Goal: Information Seeking & Learning: Check status

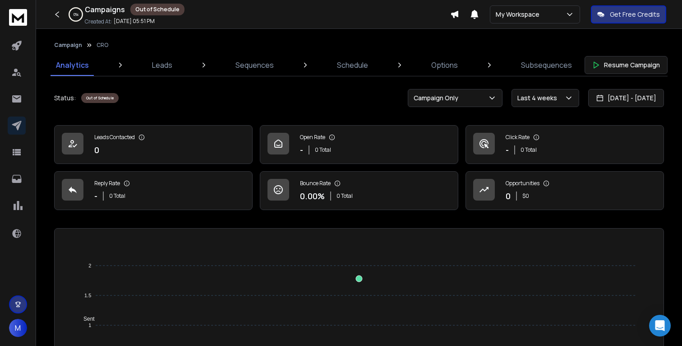
click at [146, 8] on div "Out of Schedule" at bounding box center [157, 10] width 54 height 12
click at [242, 28] on div "0 % Campaigns Out of Schedule Created At: [DATE] 05:51 PM My Workspace Get Free…" at bounding box center [341, 14] width 682 height 29
